Goal: Task Accomplishment & Management: Manage account settings

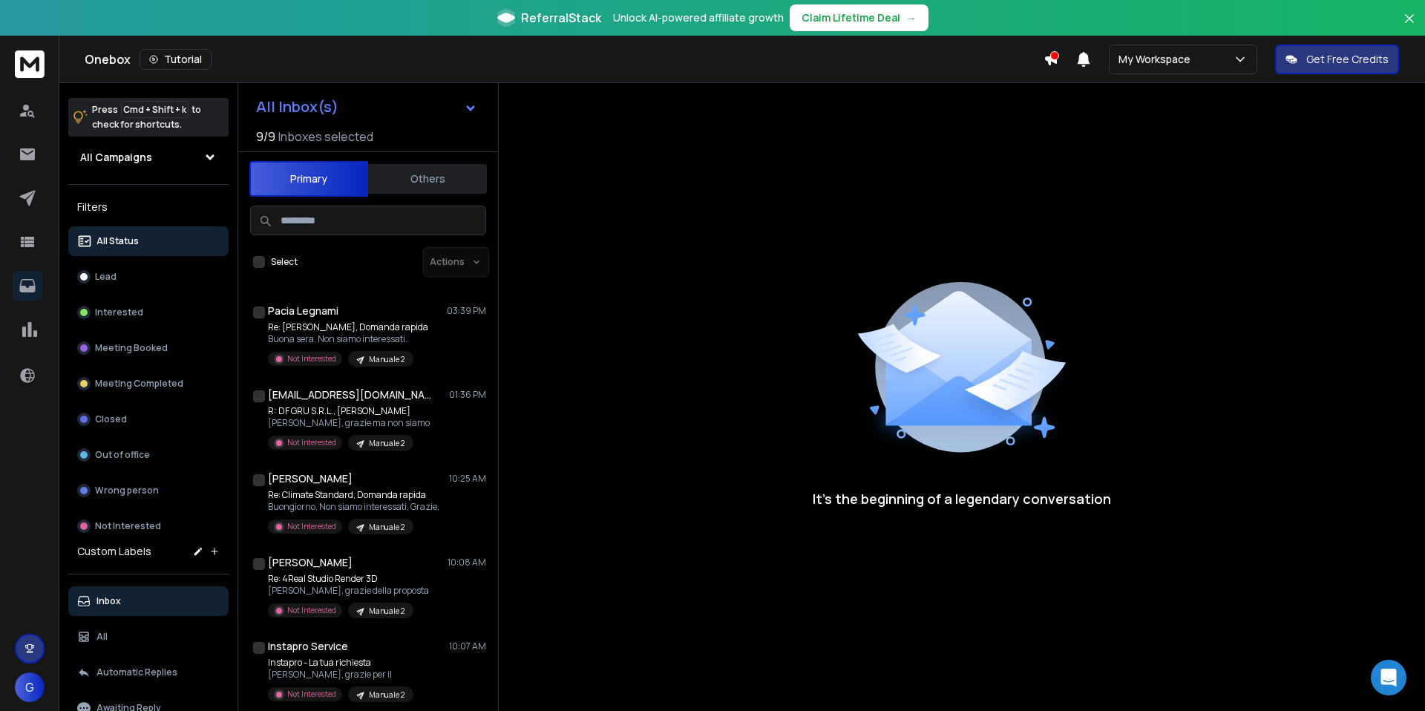
click at [32, 197] on icon at bounding box center [27, 199] width 16 height 16
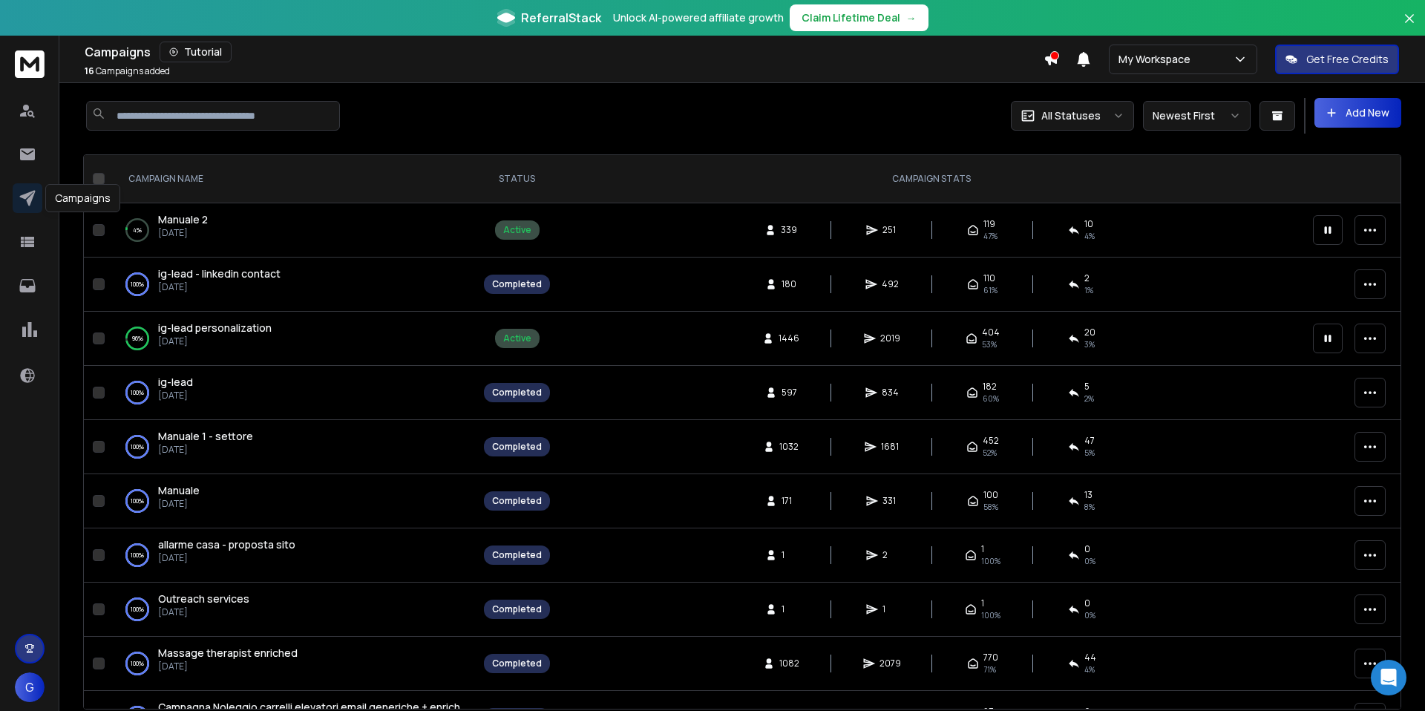
click at [185, 217] on span "Manuale 2" at bounding box center [183, 219] width 50 height 14
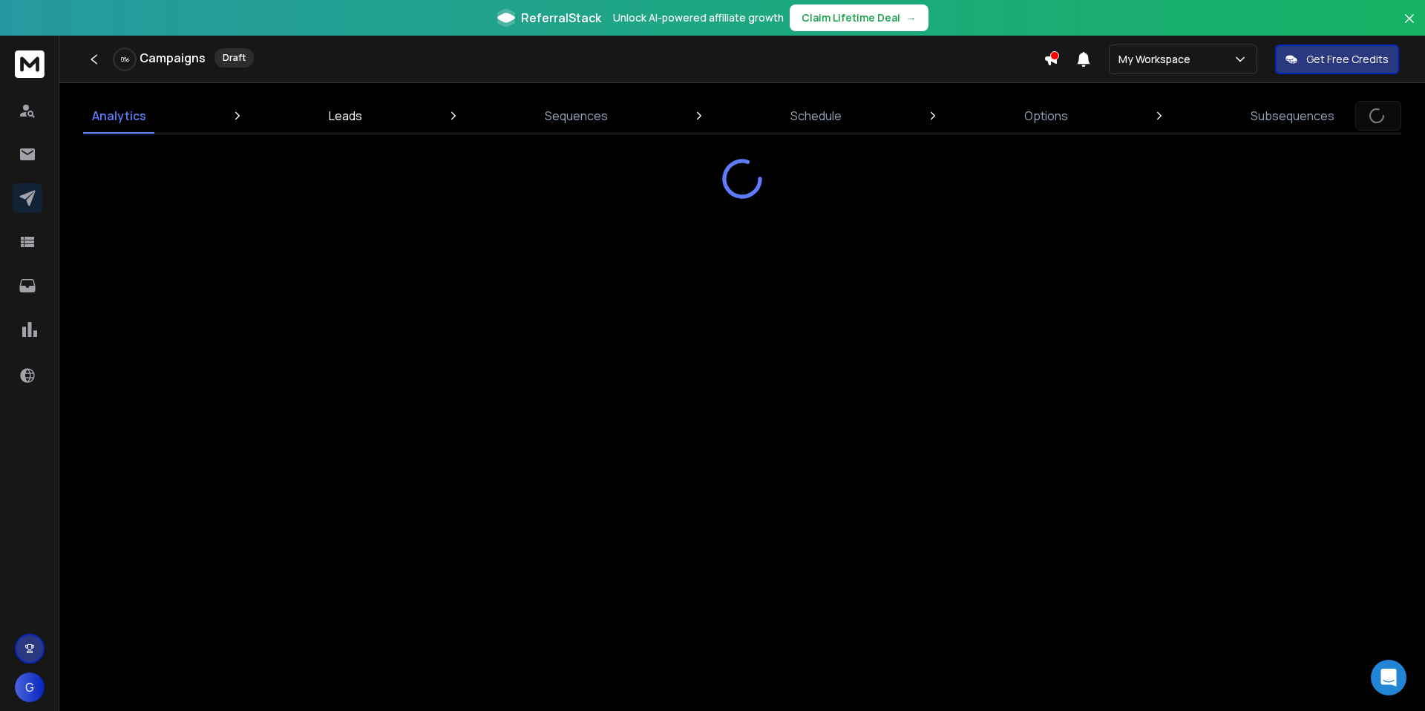
click at [365, 119] on link "Leads" at bounding box center [345, 116] width 51 height 36
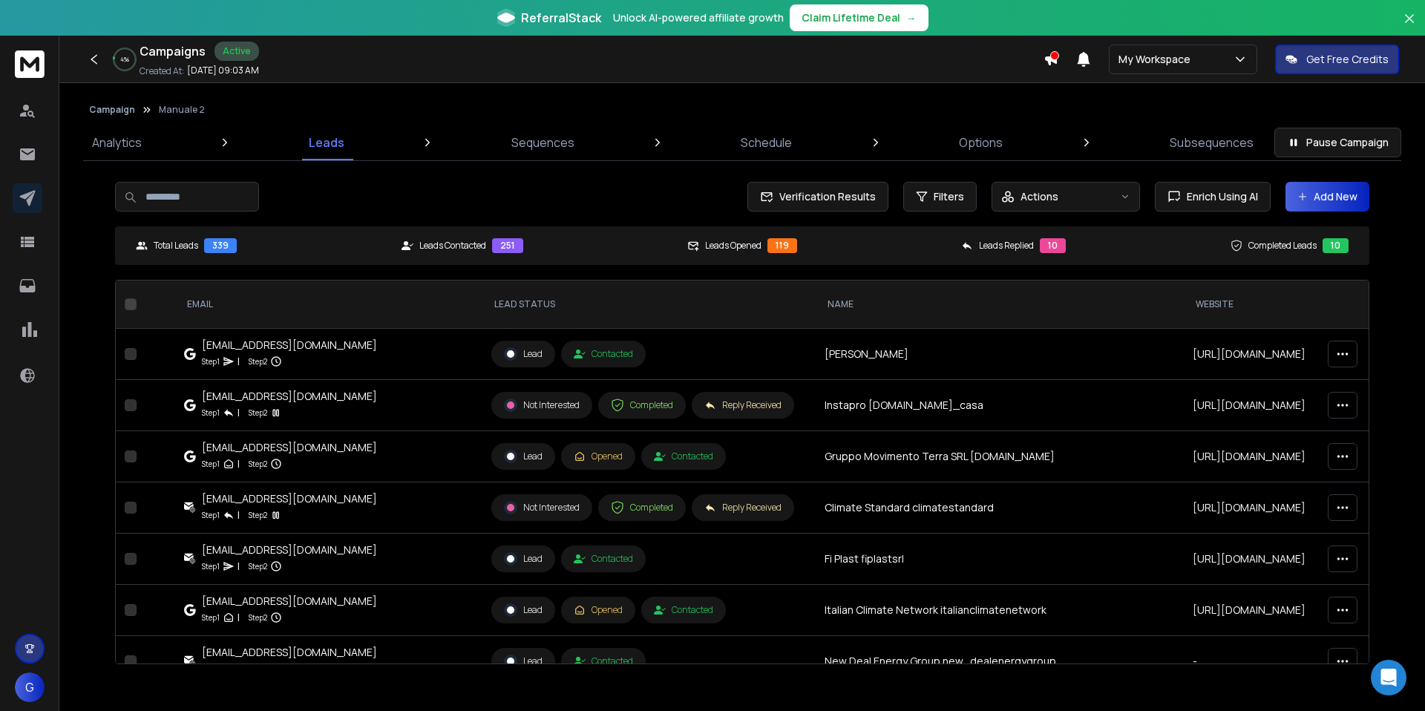
click at [1310, 182] on button "Add New" at bounding box center [1327, 197] width 84 height 30
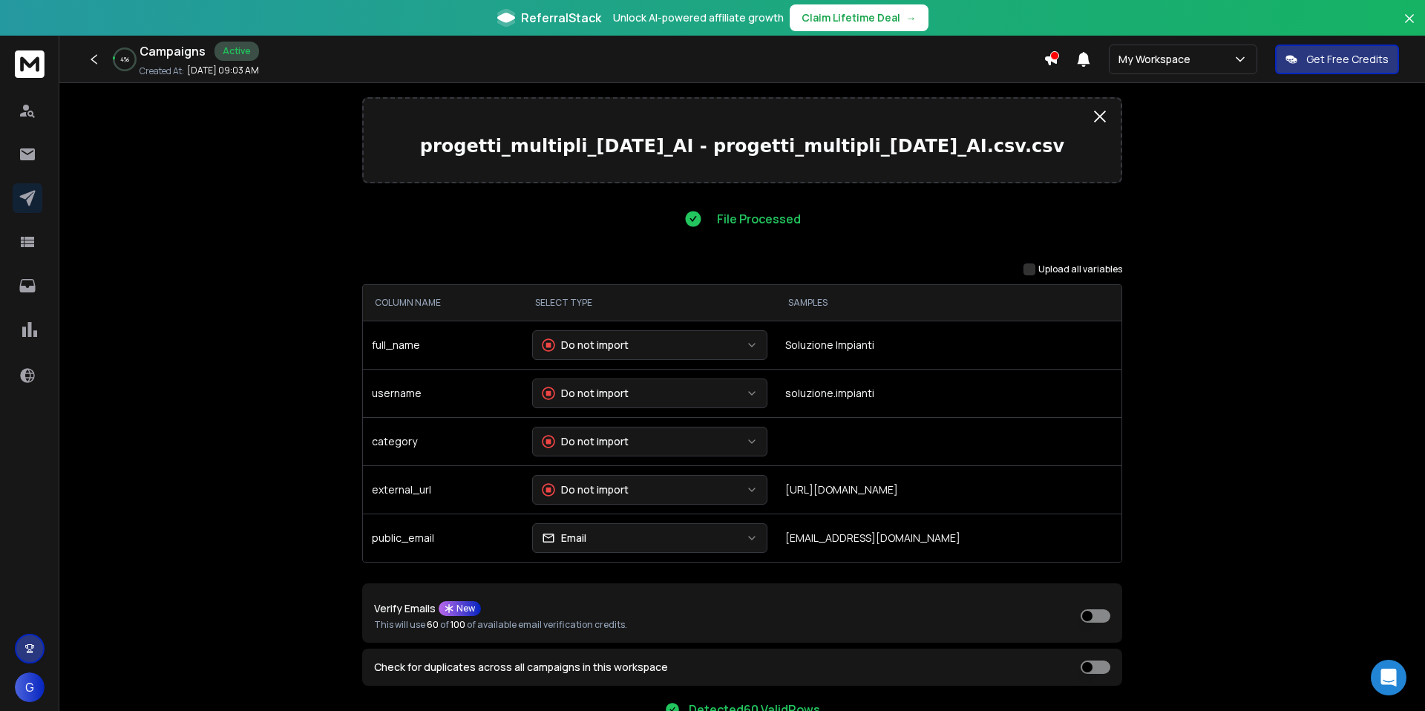
scroll to position [99, 0]
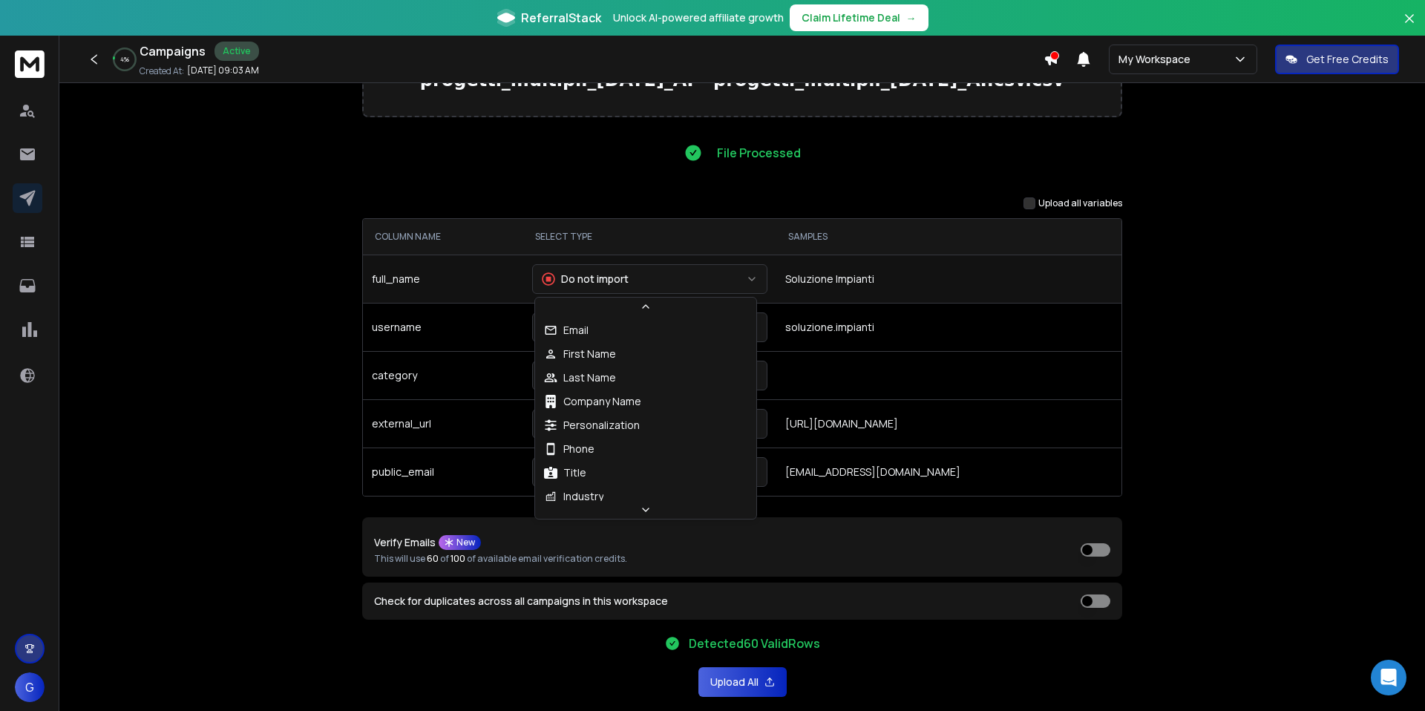
click at [650, 274] on button "Do not import" at bounding box center [649, 279] width 235 height 30
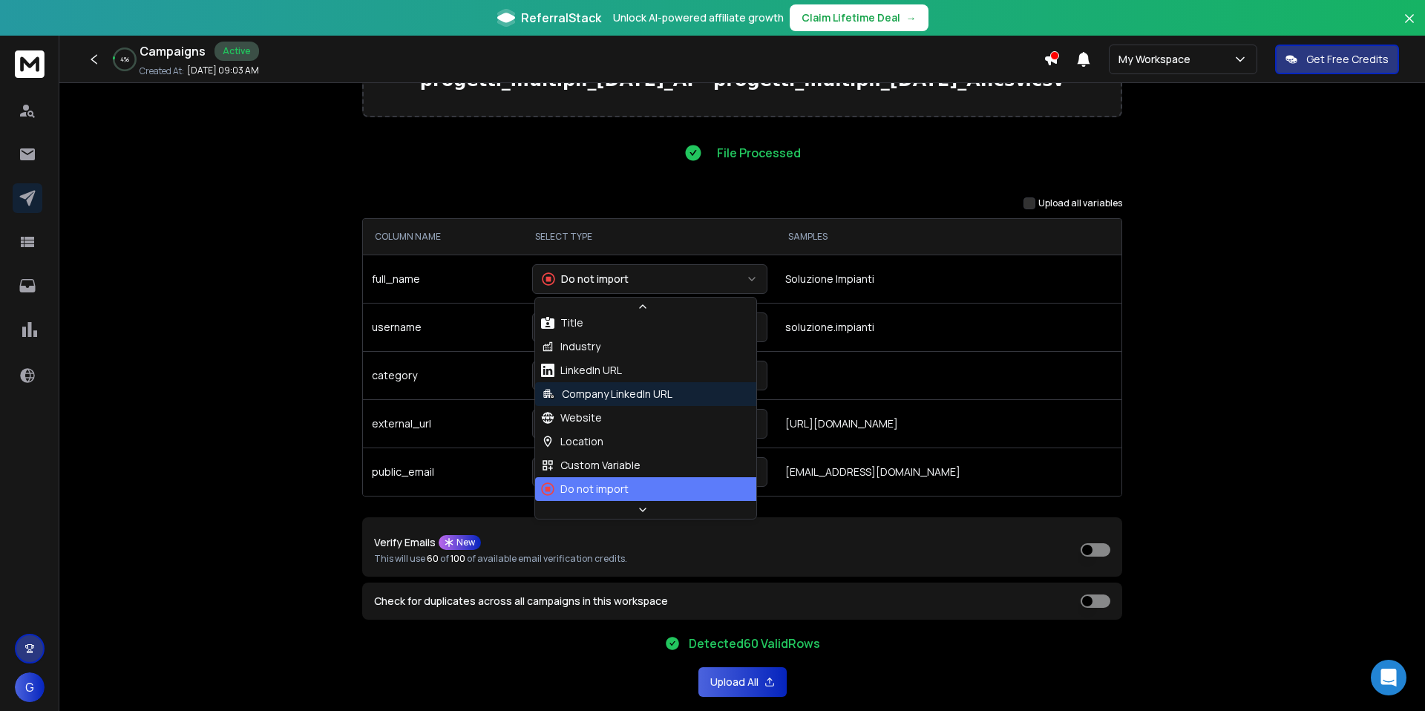
scroll to position [0, 0]
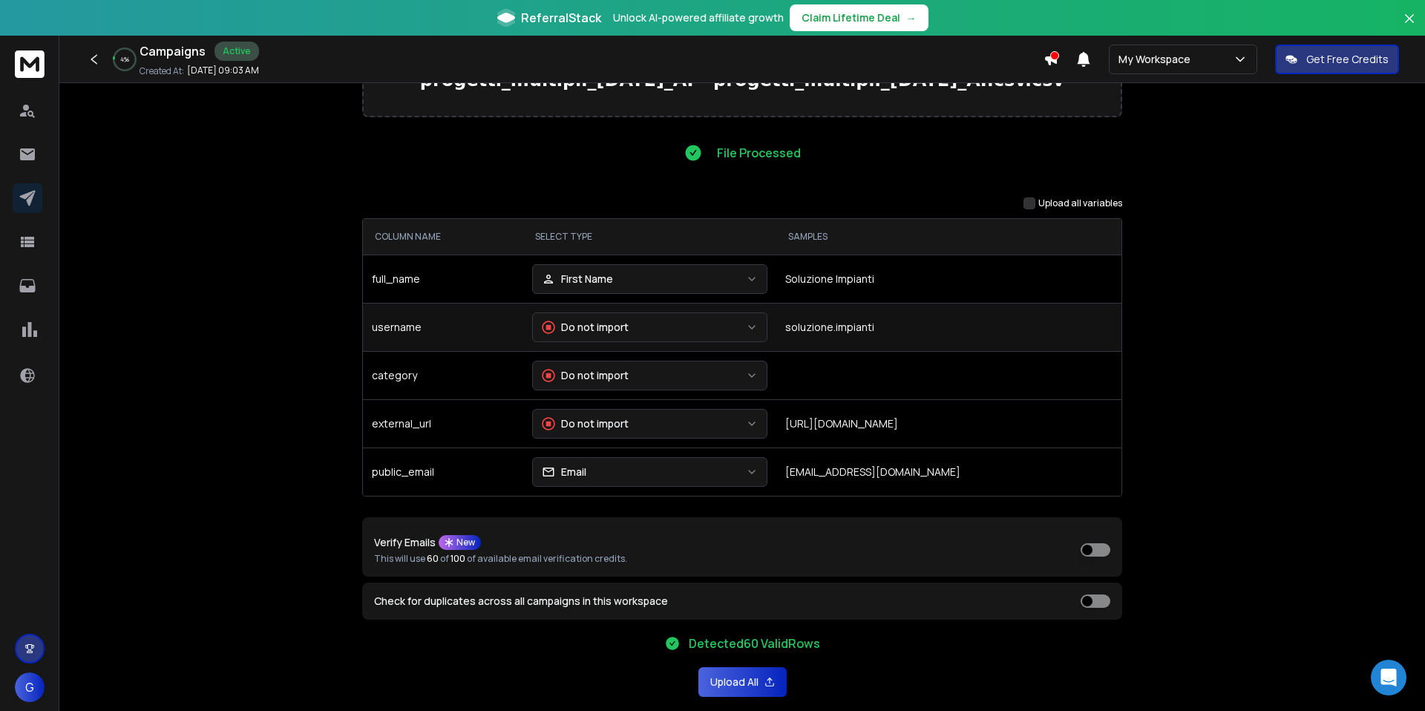
click at [602, 330] on div "Do not import" at bounding box center [585, 327] width 87 height 15
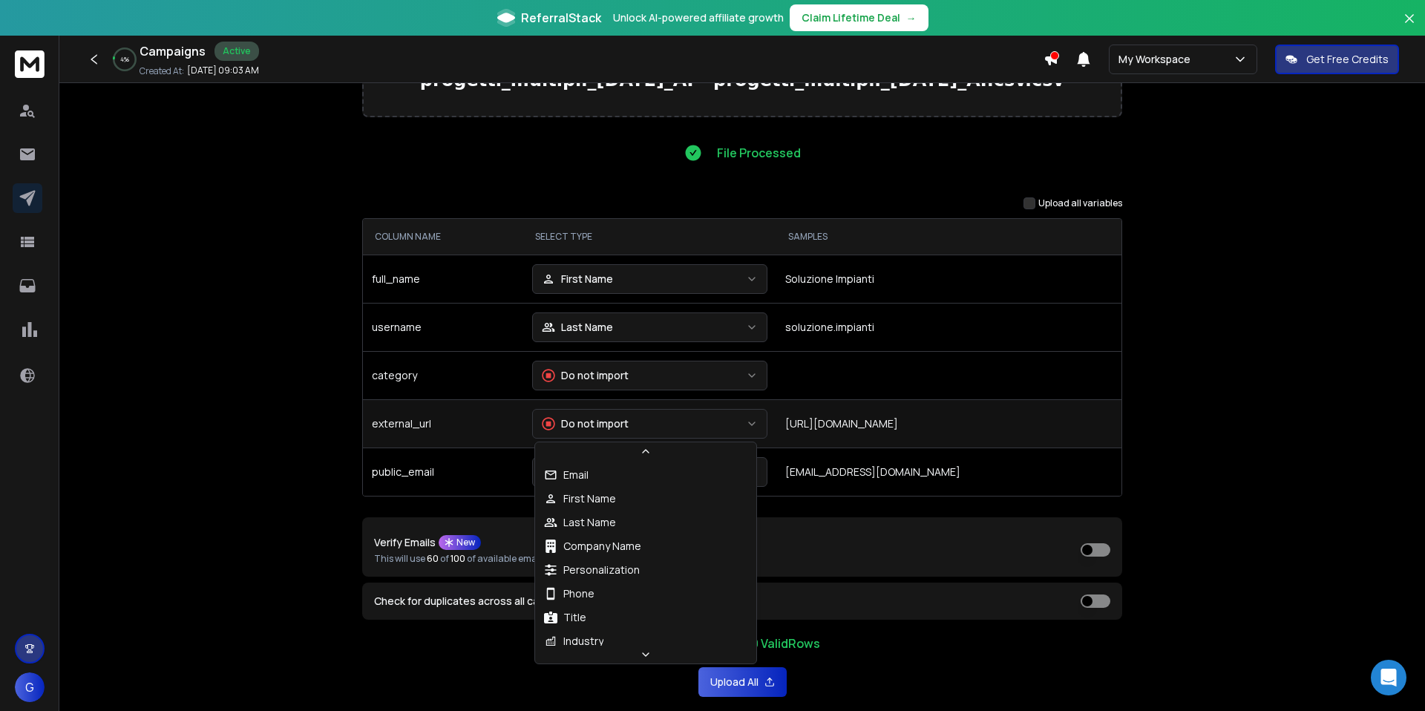
click at [623, 422] on div "Do not import" at bounding box center [585, 423] width 87 height 15
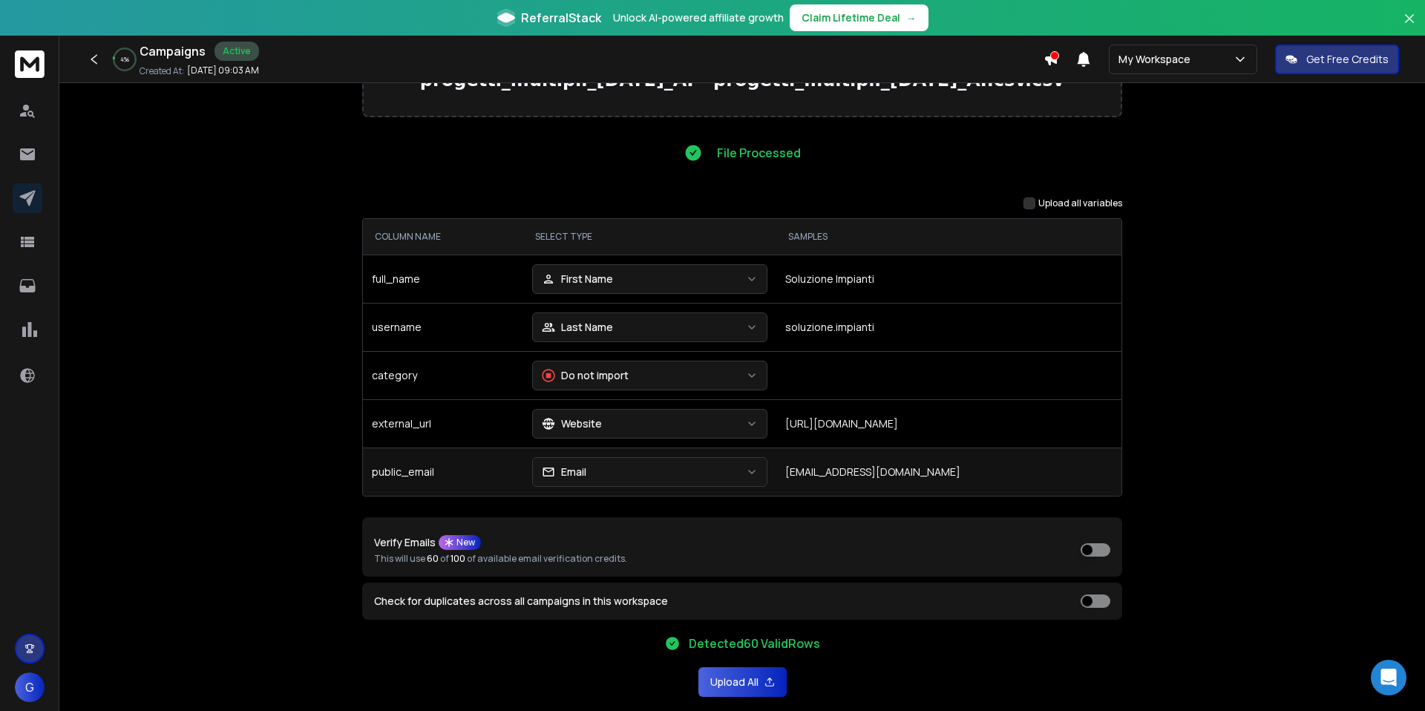
click at [612, 477] on button "Email" at bounding box center [649, 472] width 235 height 30
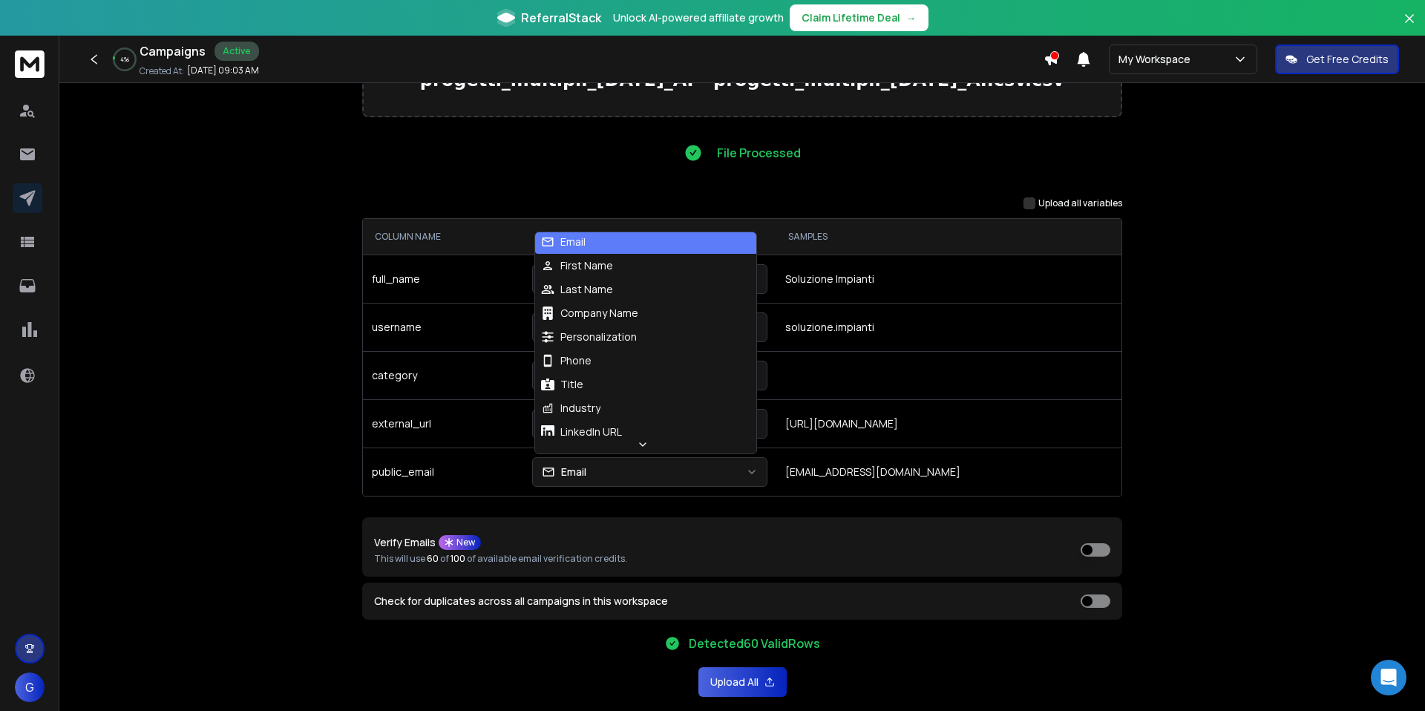
scroll to position [0, 0]
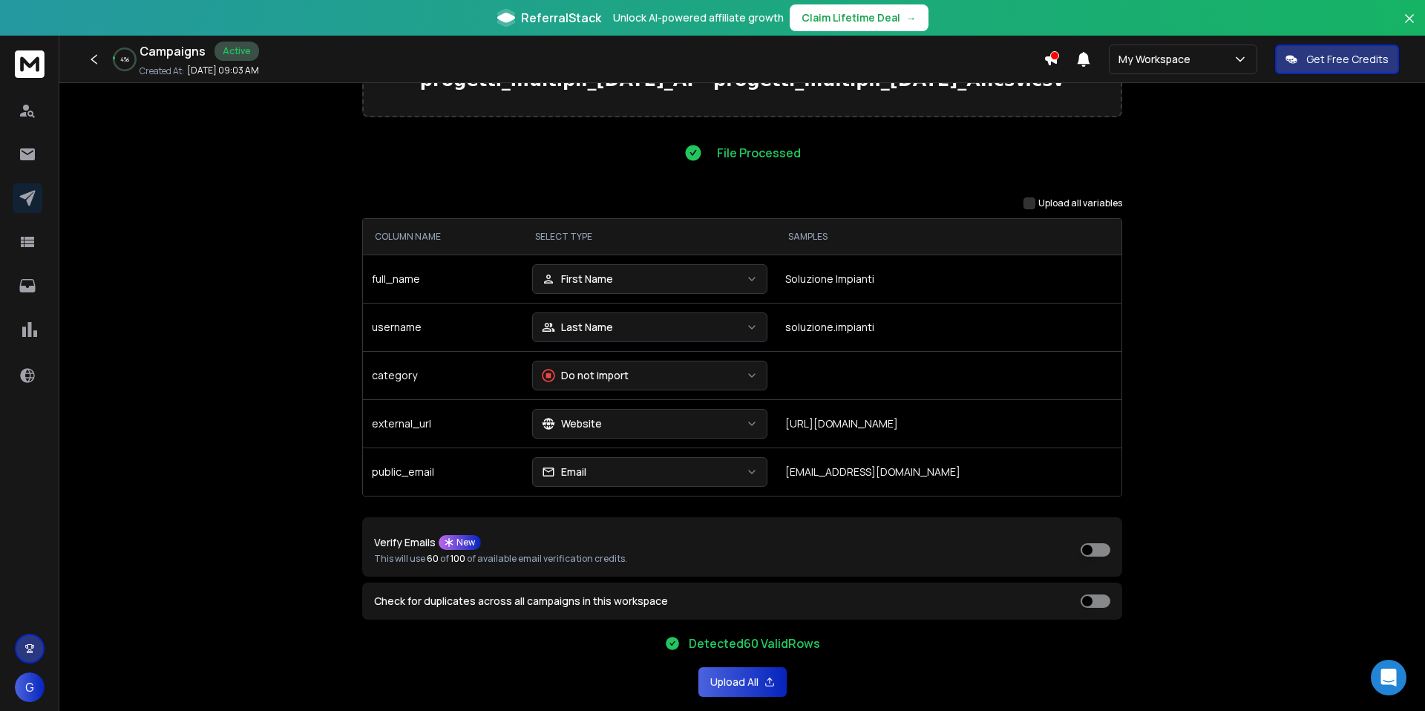
click at [1100, 600] on button "Check for duplicates across all campaigns in this workspace" at bounding box center [1096, 600] width 30 height 13
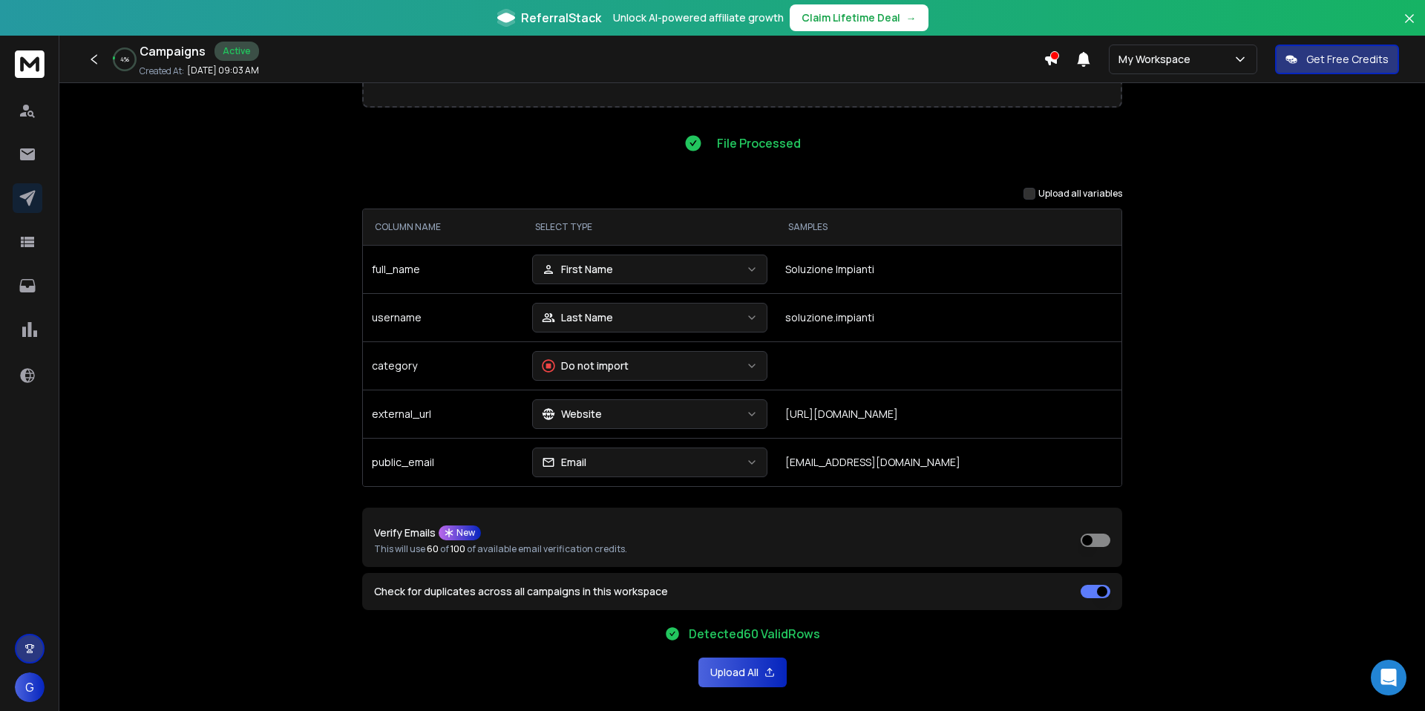
click at [759, 681] on button "Upload All" at bounding box center [742, 673] width 88 height 30
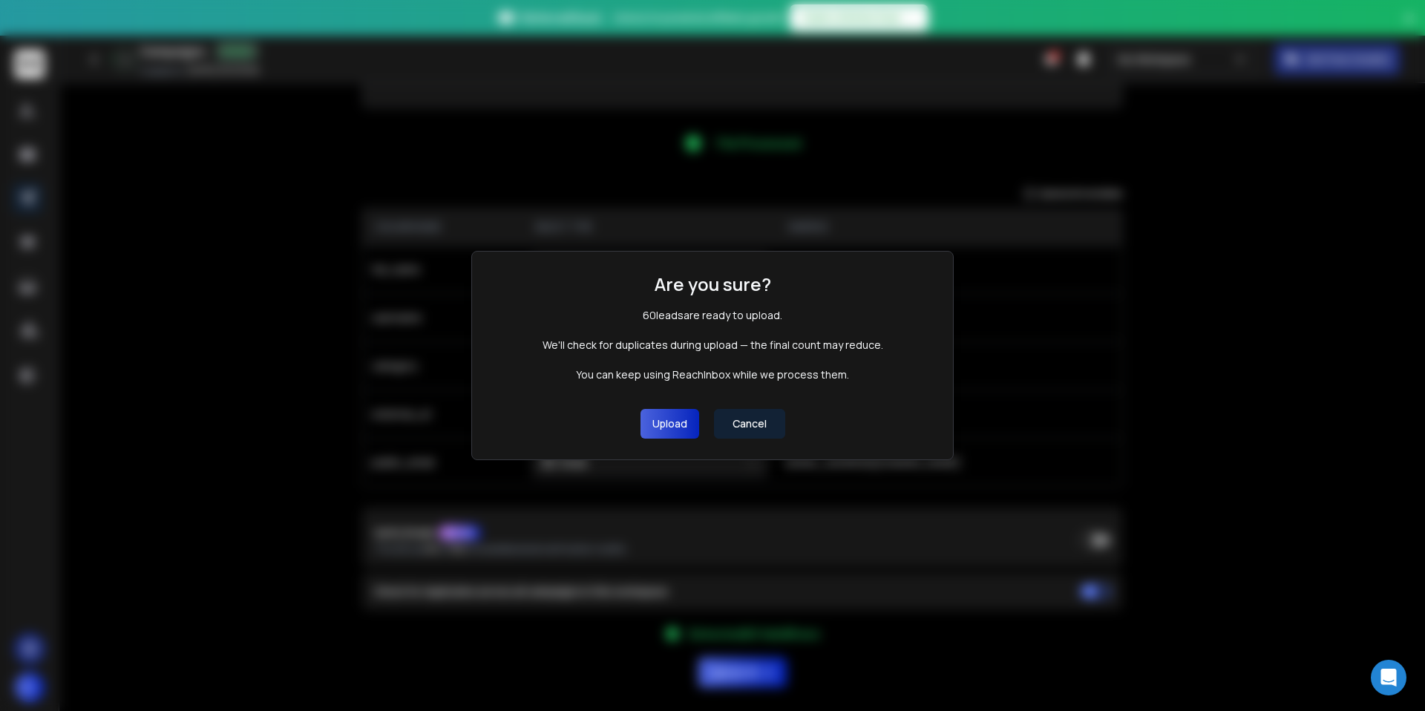
click at [676, 414] on button "Upload" at bounding box center [670, 424] width 59 height 30
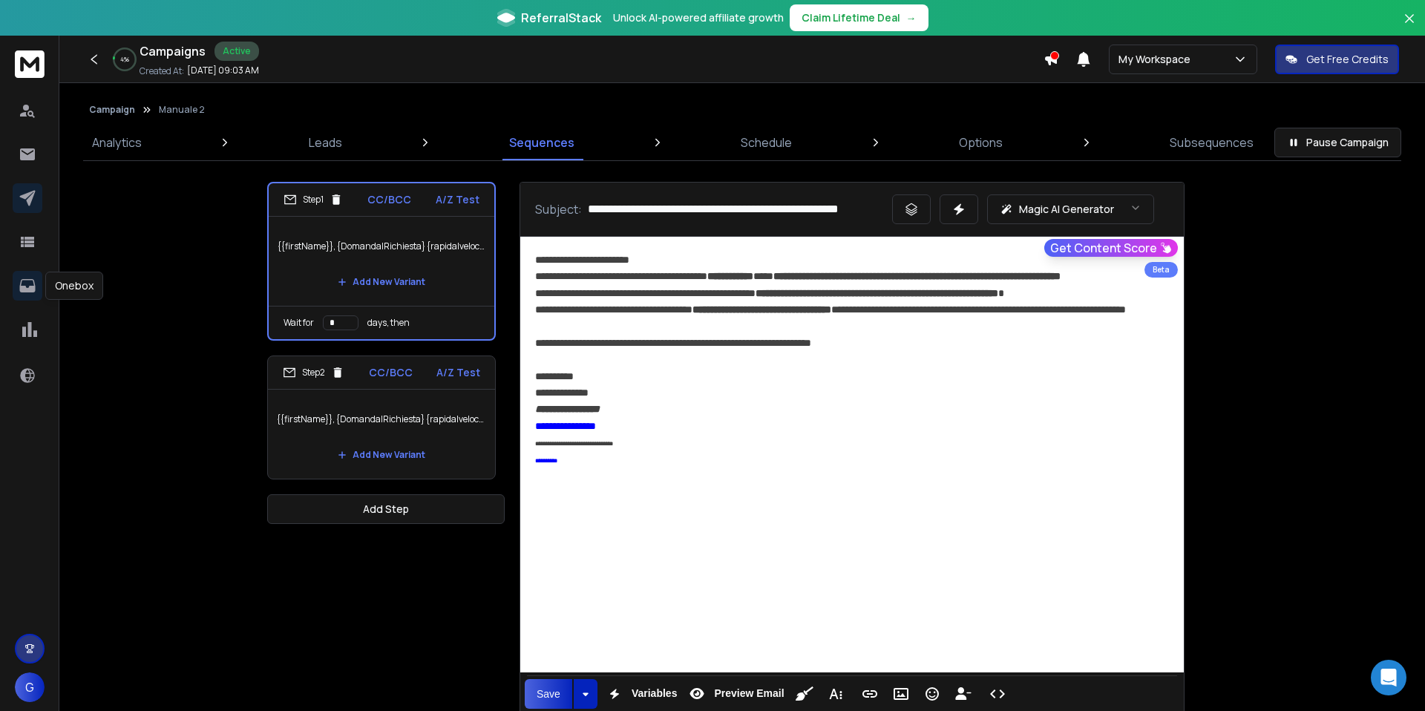
click at [33, 284] on icon at bounding box center [28, 286] width 18 height 18
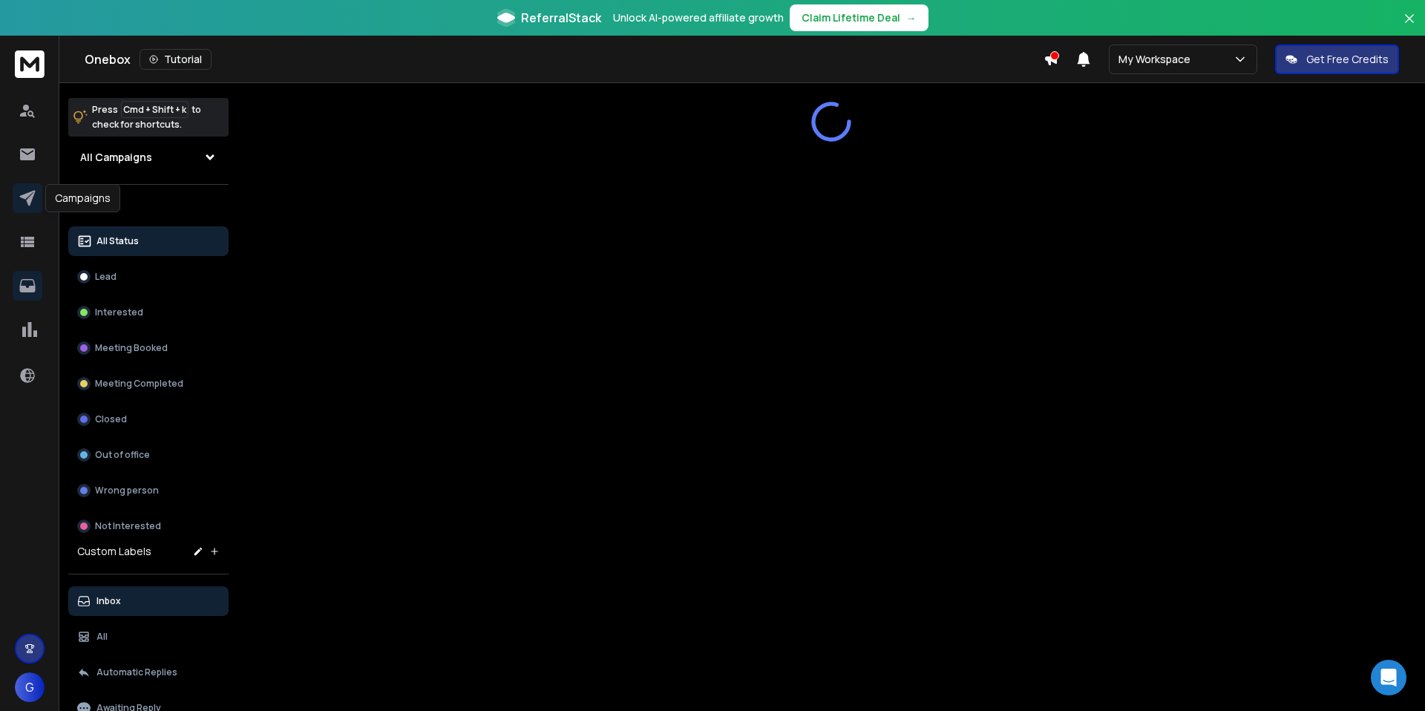
click at [27, 197] on icon at bounding box center [28, 198] width 18 height 18
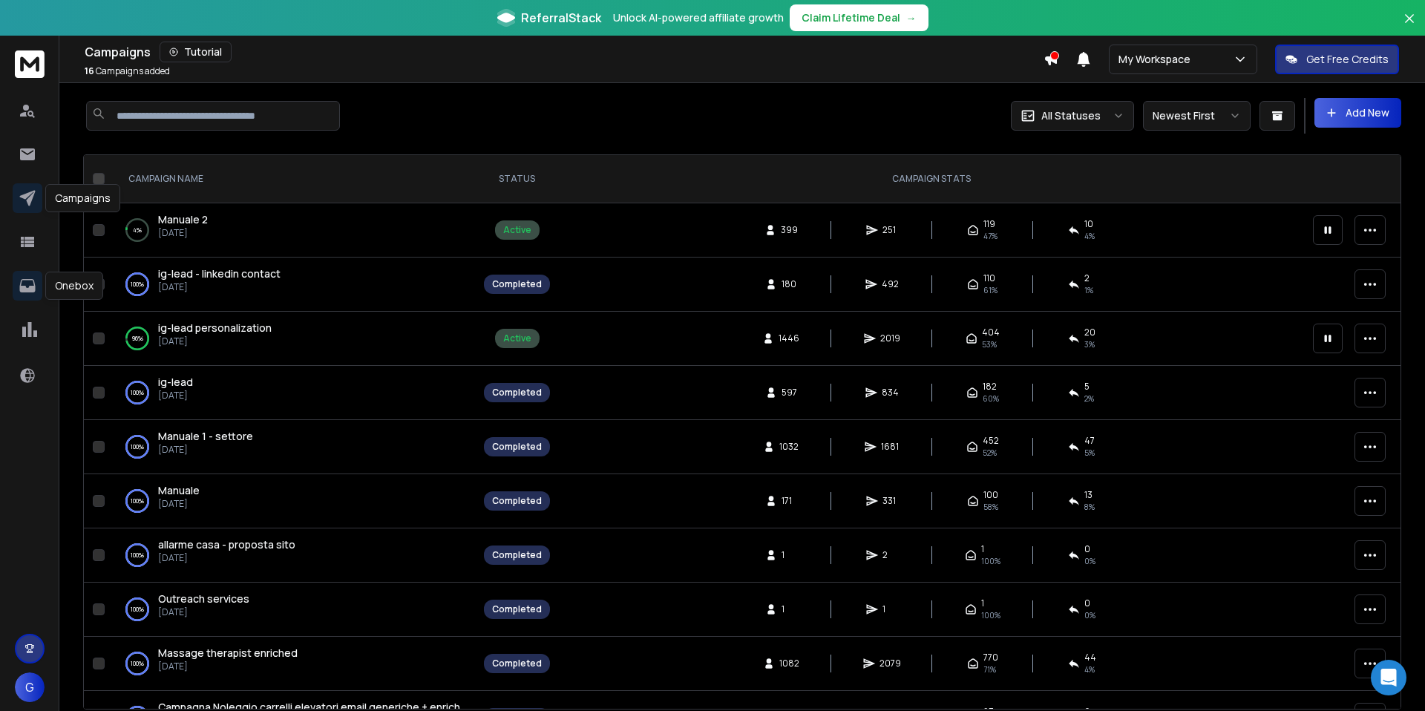
click at [27, 286] on icon at bounding box center [28, 286] width 18 height 18
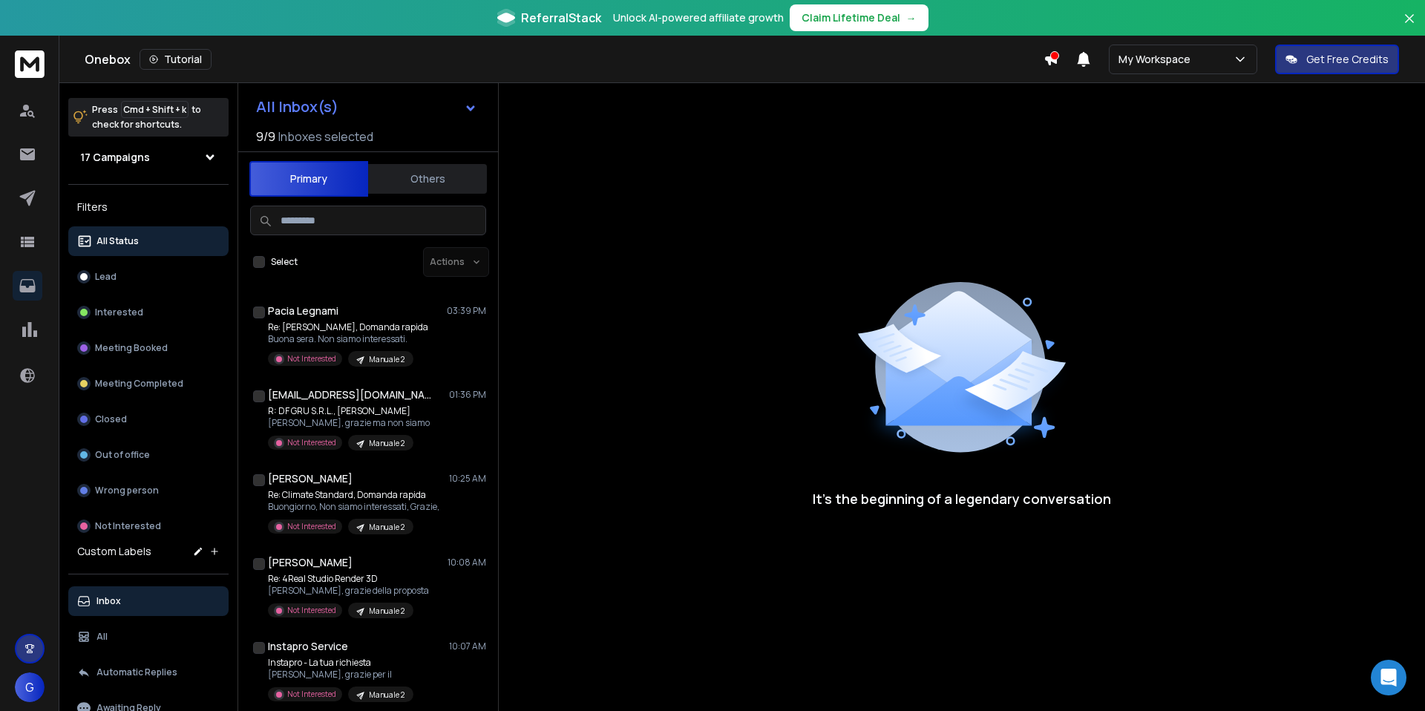
click at [402, 176] on button "Others" at bounding box center [427, 179] width 119 height 33
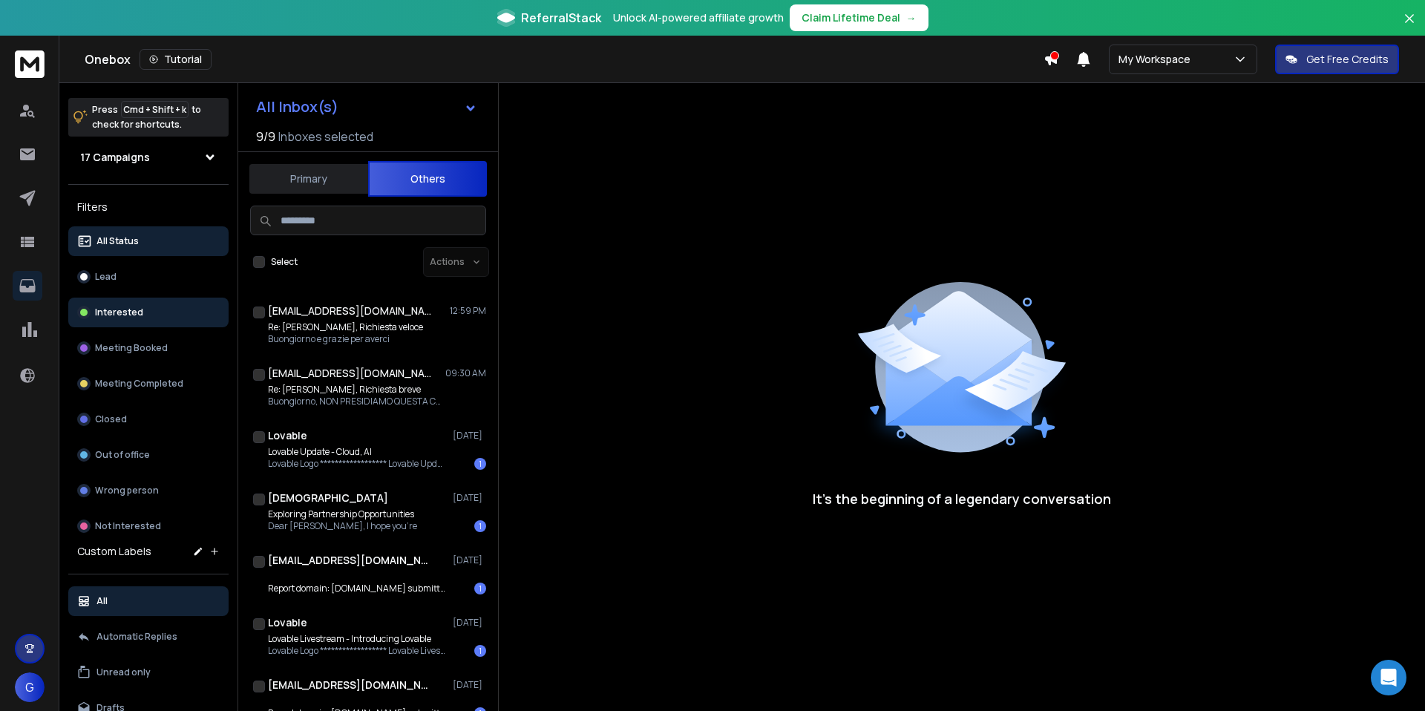
click at [115, 302] on button "Interested" at bounding box center [148, 313] width 160 height 30
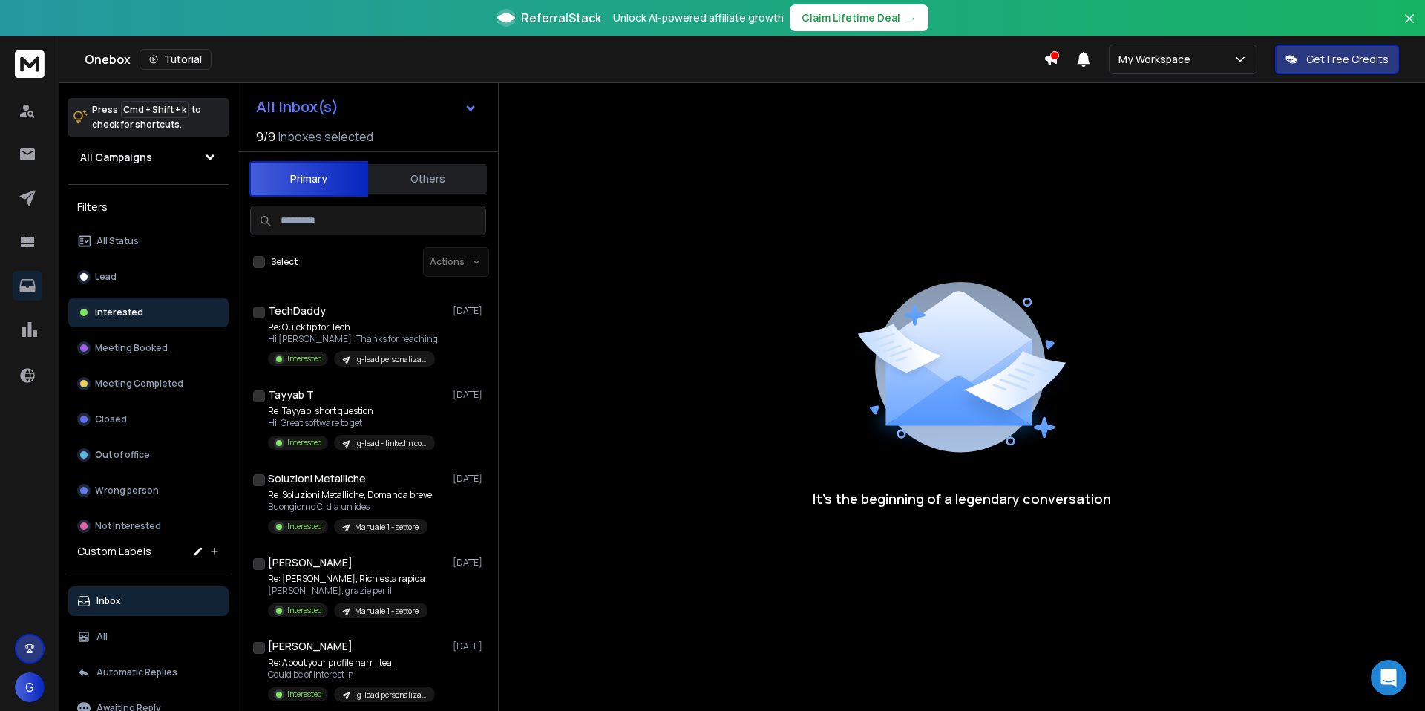
click at [439, 180] on button "Others" at bounding box center [427, 179] width 119 height 33
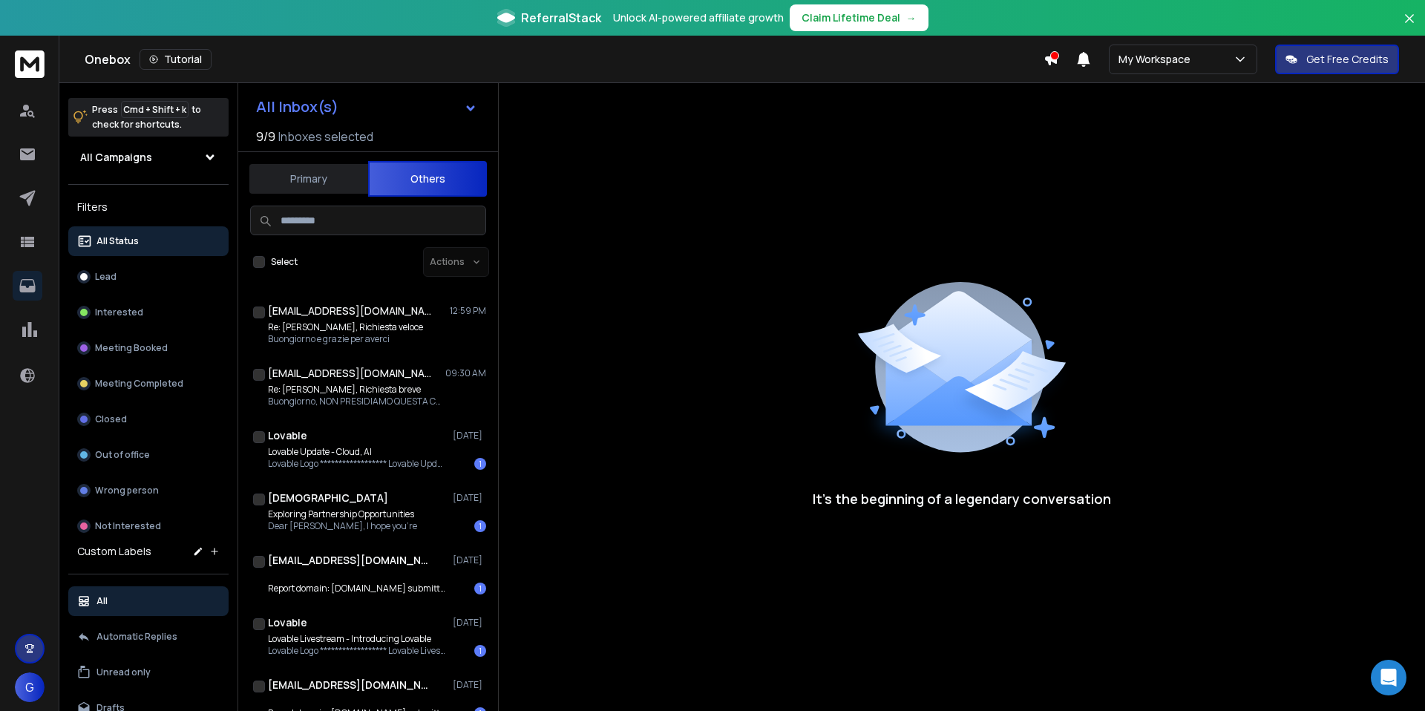
click at [356, 182] on button "Primary" at bounding box center [308, 179] width 119 height 33
